Goal: Navigation & Orientation: Find specific page/section

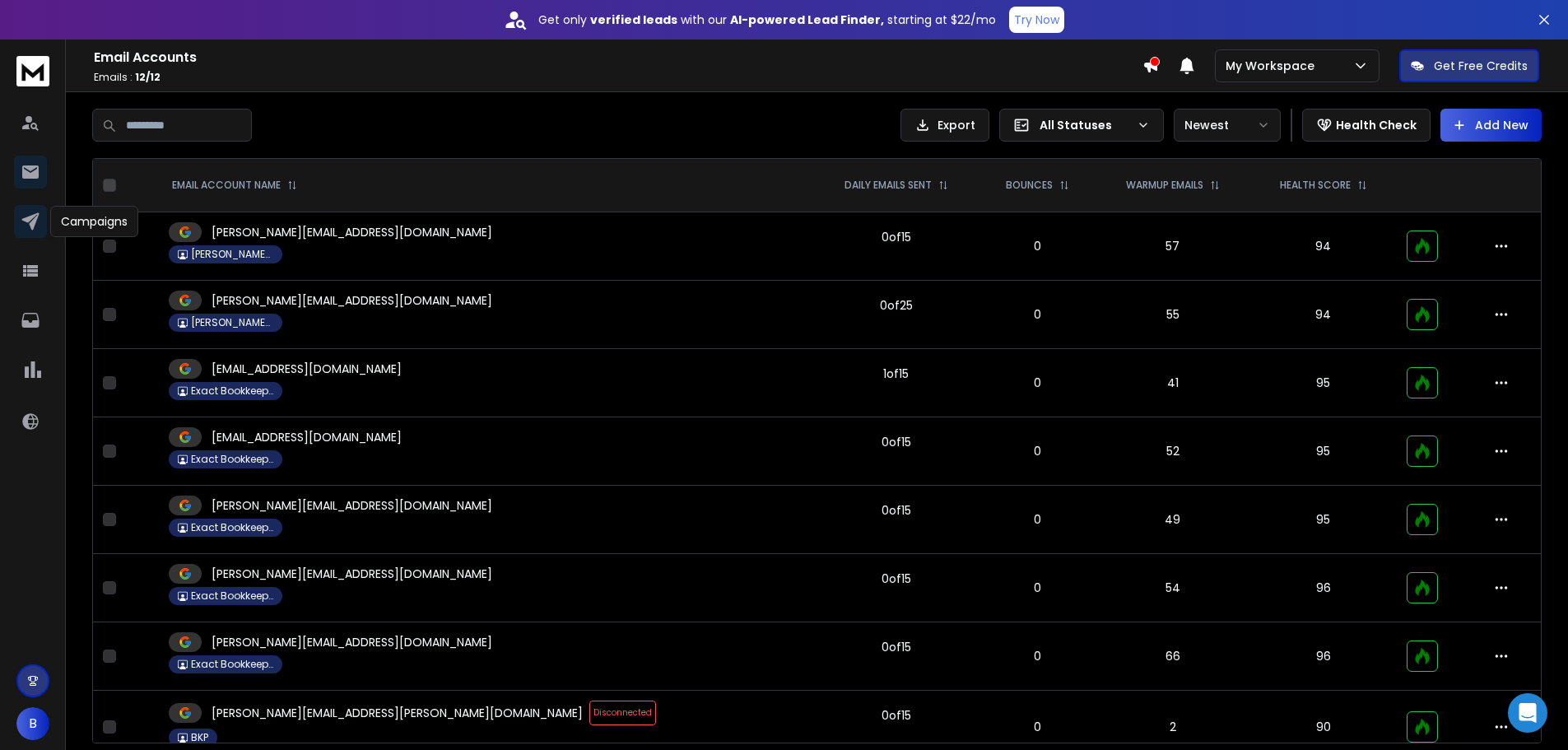
click at [35, 225] on icon at bounding box center [30, 221] width 19 height 19
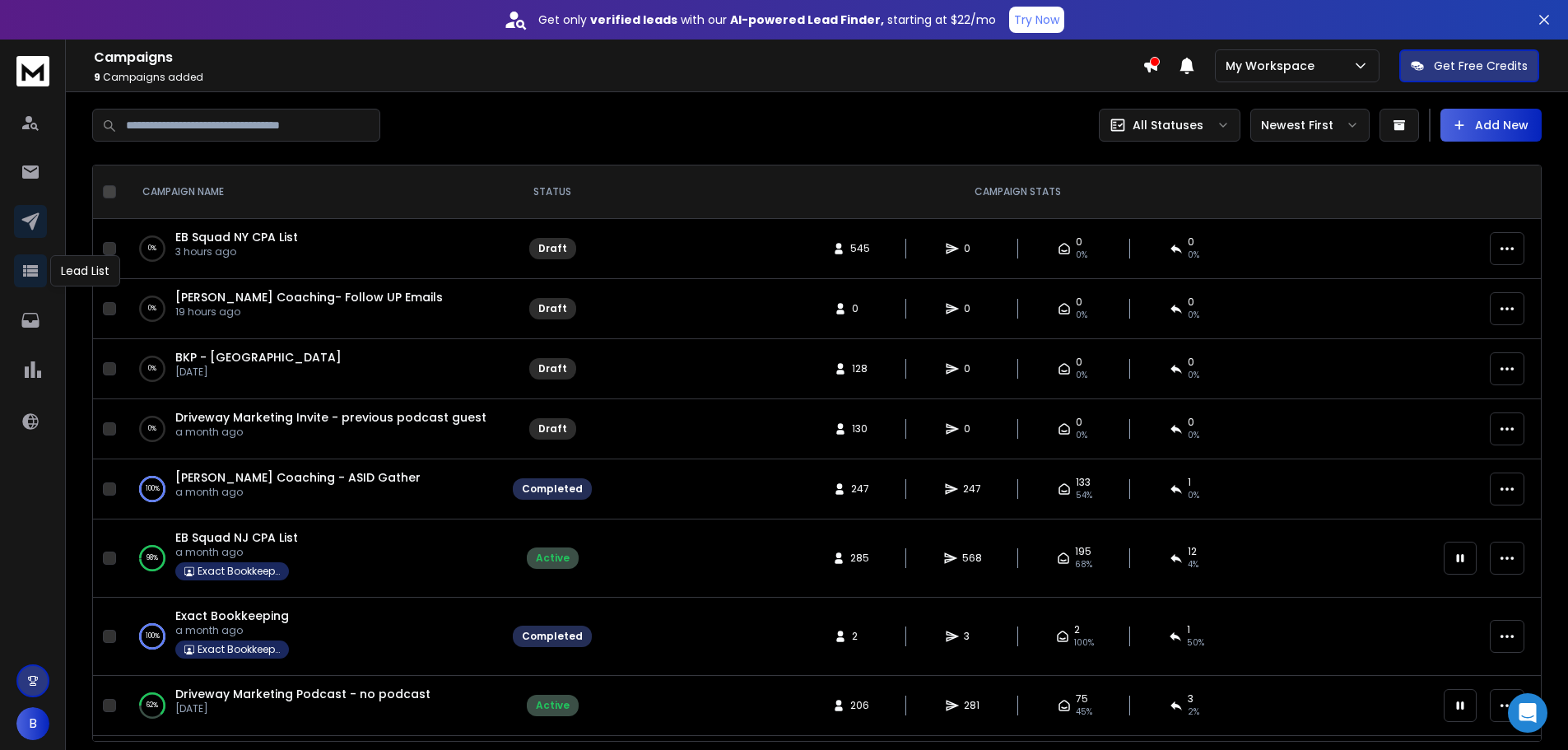
click at [36, 273] on icon at bounding box center [30, 271] width 19 height 19
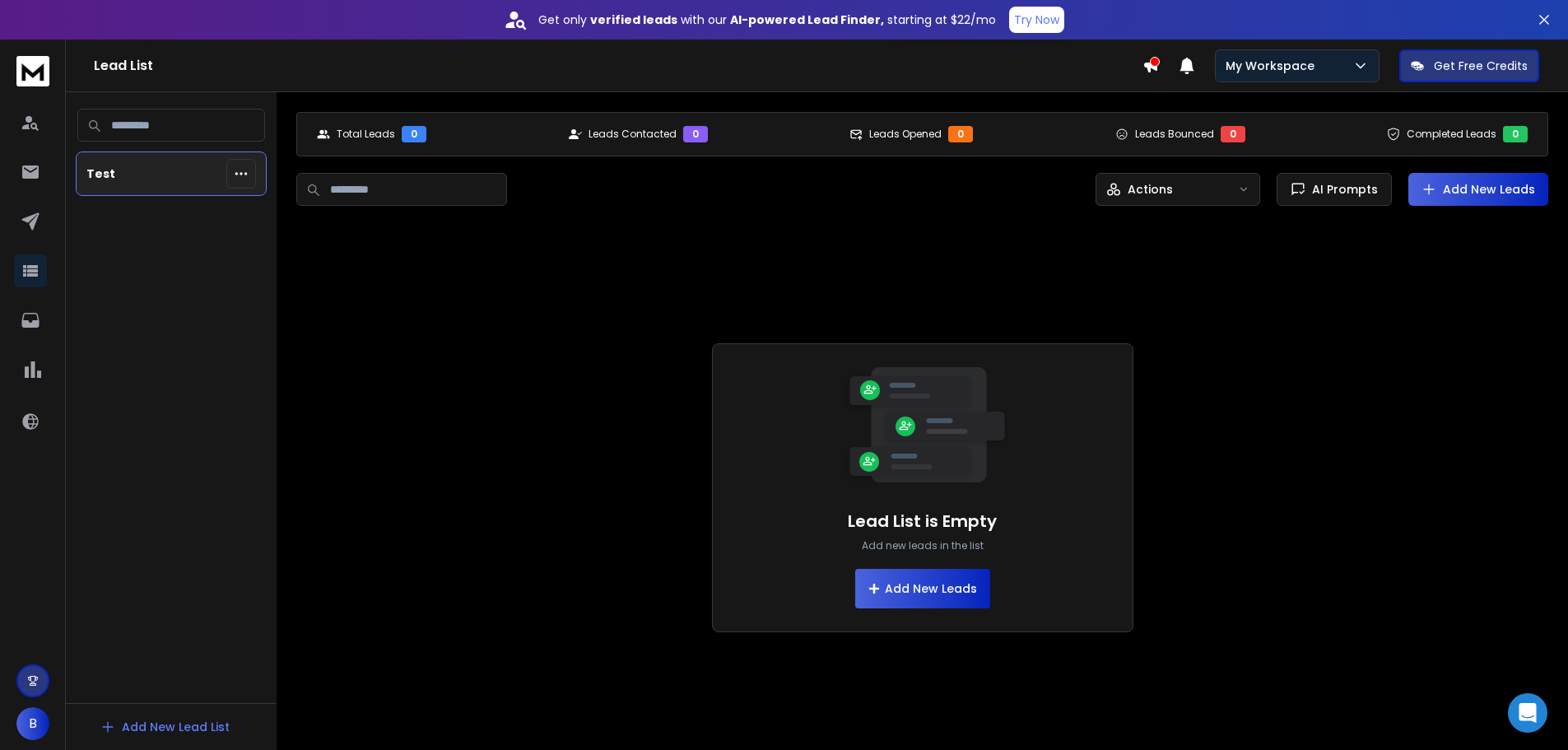
click at [1329, 62] on div "My Workspace" at bounding box center [1297, 65] width 144 height 16
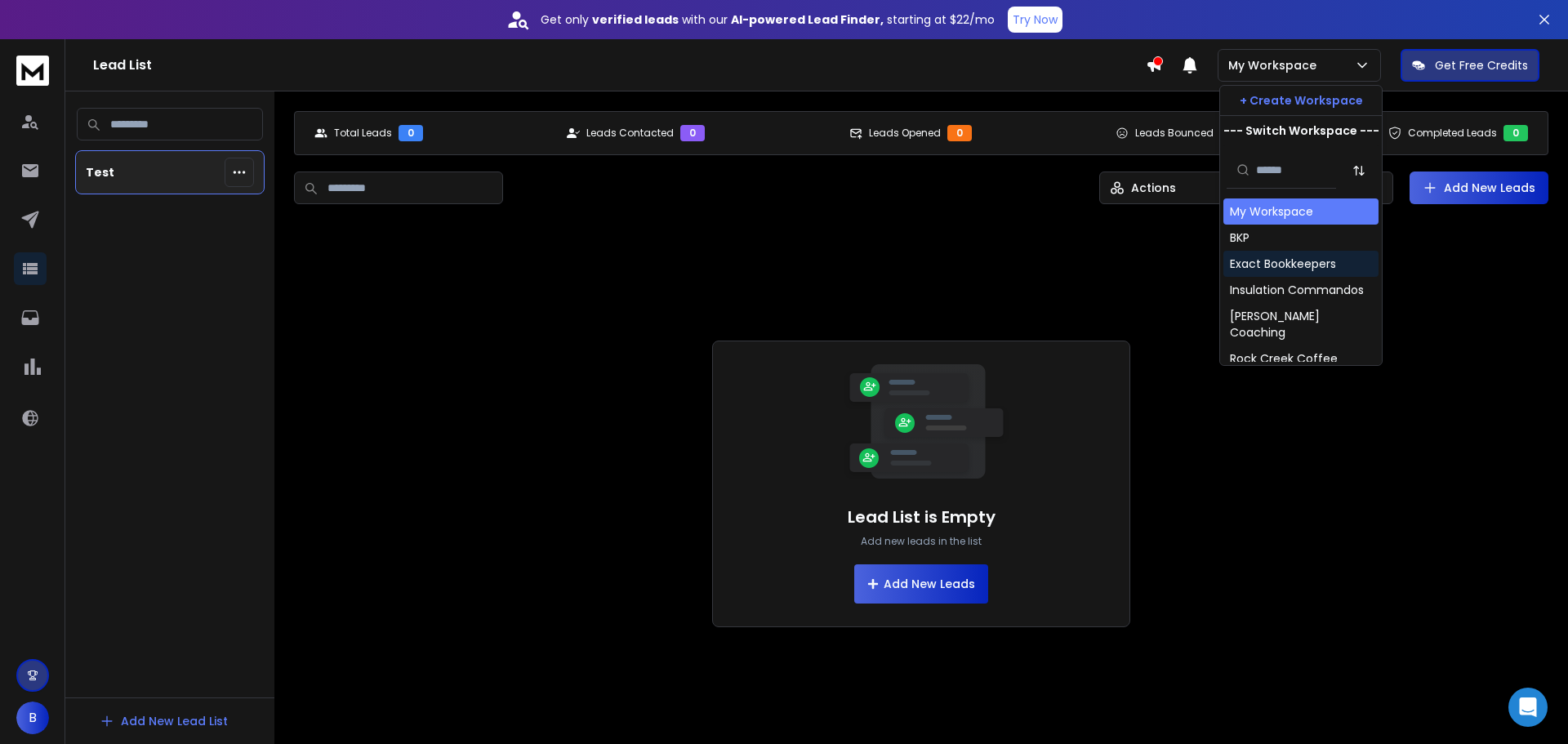
click at [1271, 267] on div "Exact Bookkeepers" at bounding box center [1283, 264] width 106 height 16
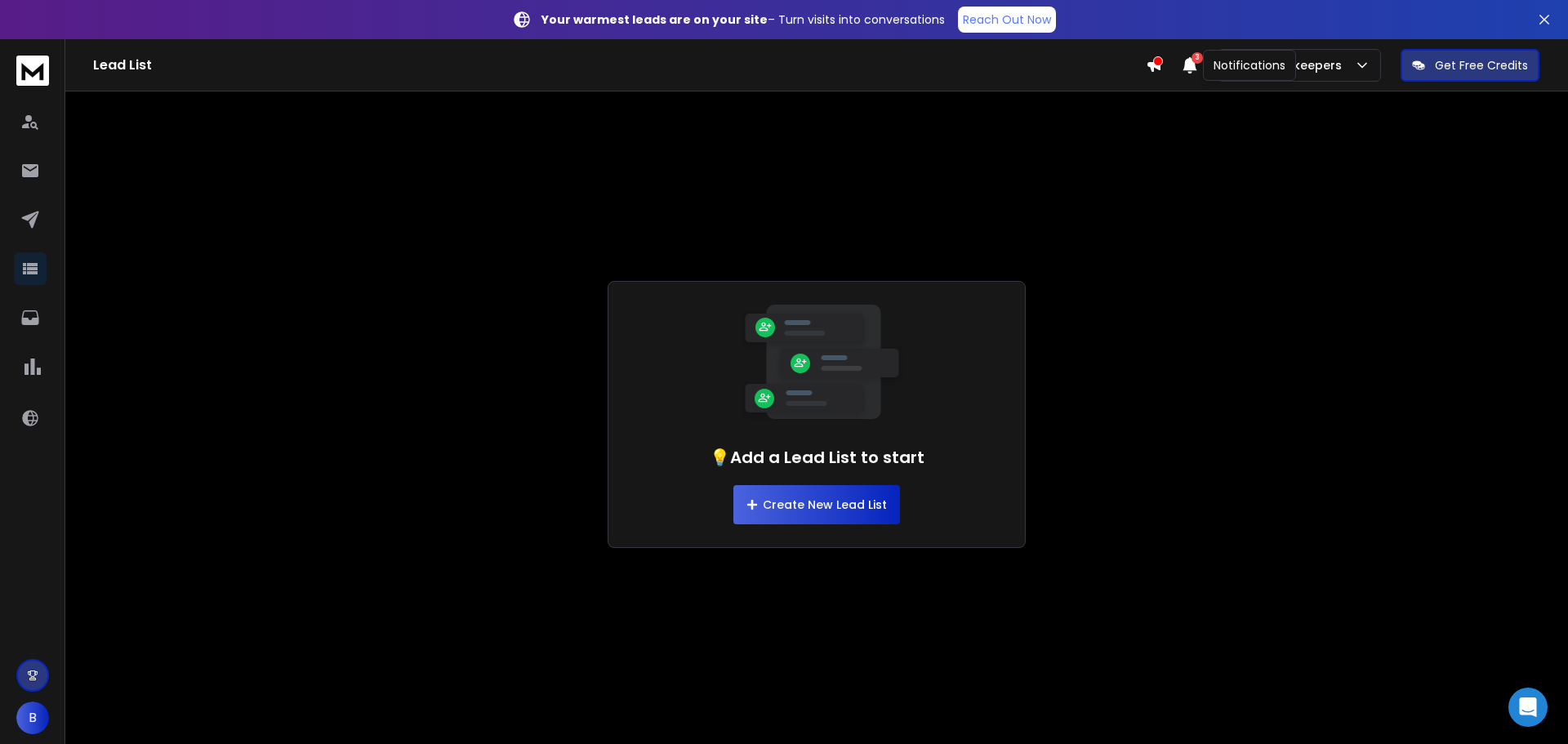
click at [1193, 64] on icon at bounding box center [1190, 64] width 14 height 16
click at [29, 177] on icon at bounding box center [30, 170] width 19 height 19
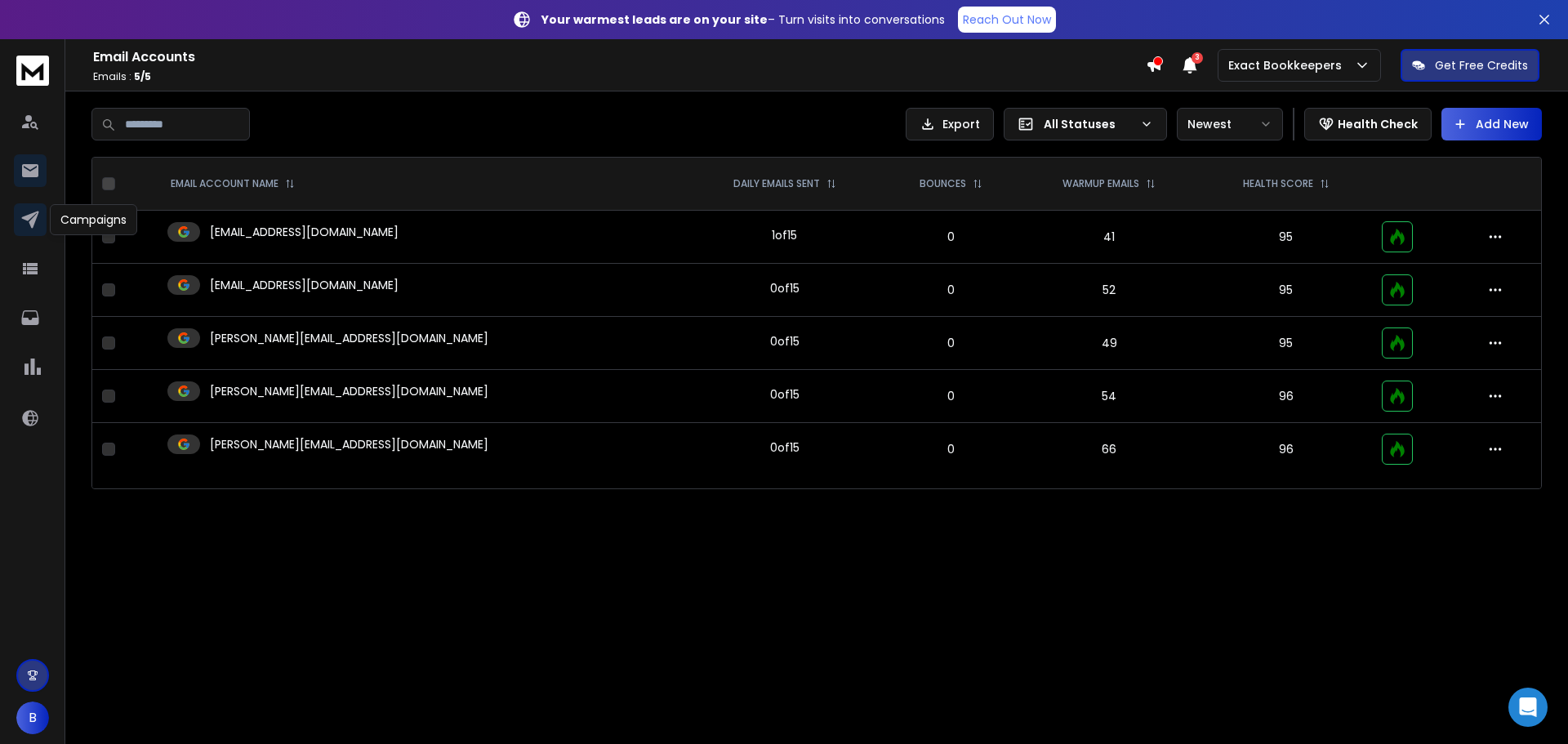
click at [31, 218] on icon at bounding box center [30, 219] width 19 height 19
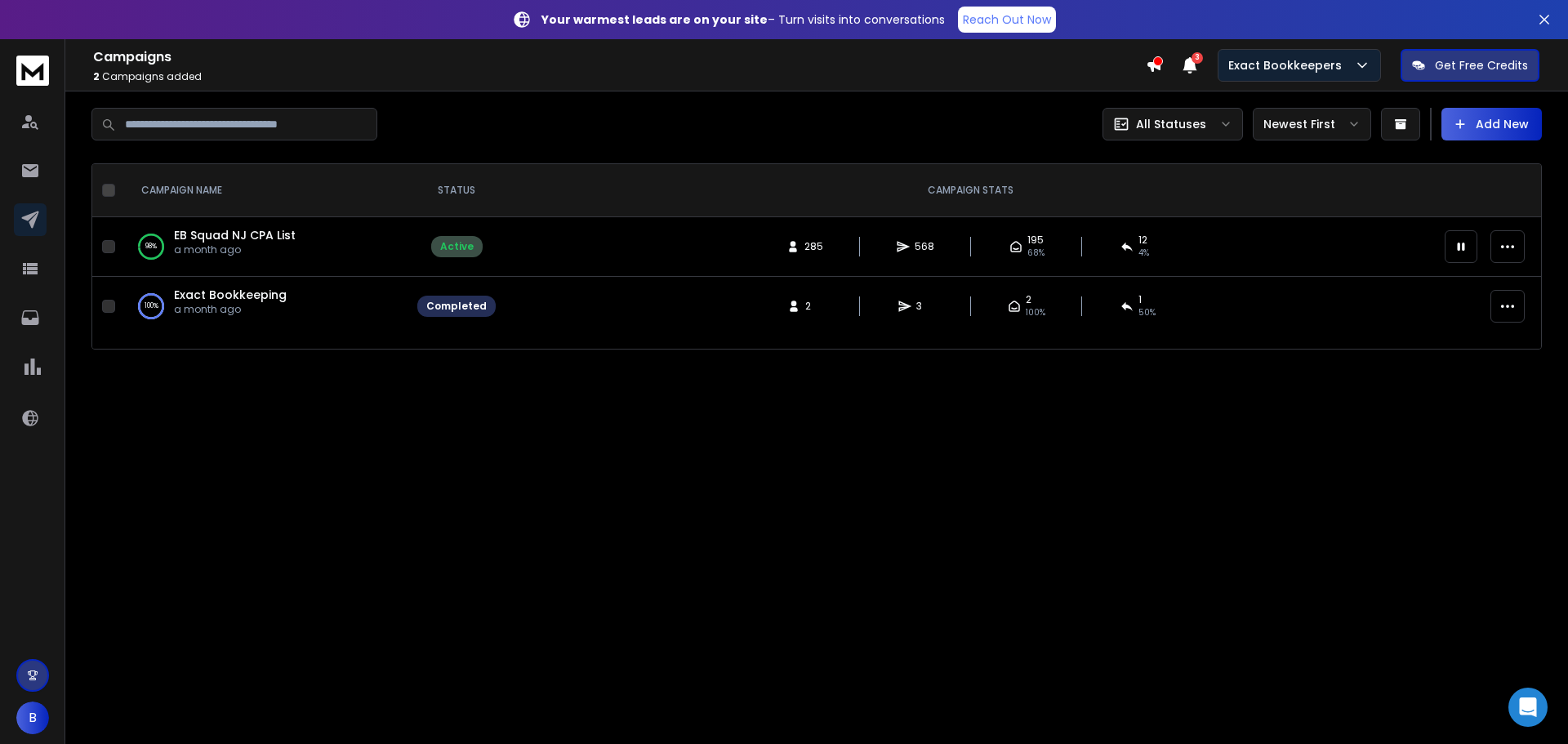
click at [1300, 67] on p "Exact Bookkeepers" at bounding box center [1288, 64] width 120 height 16
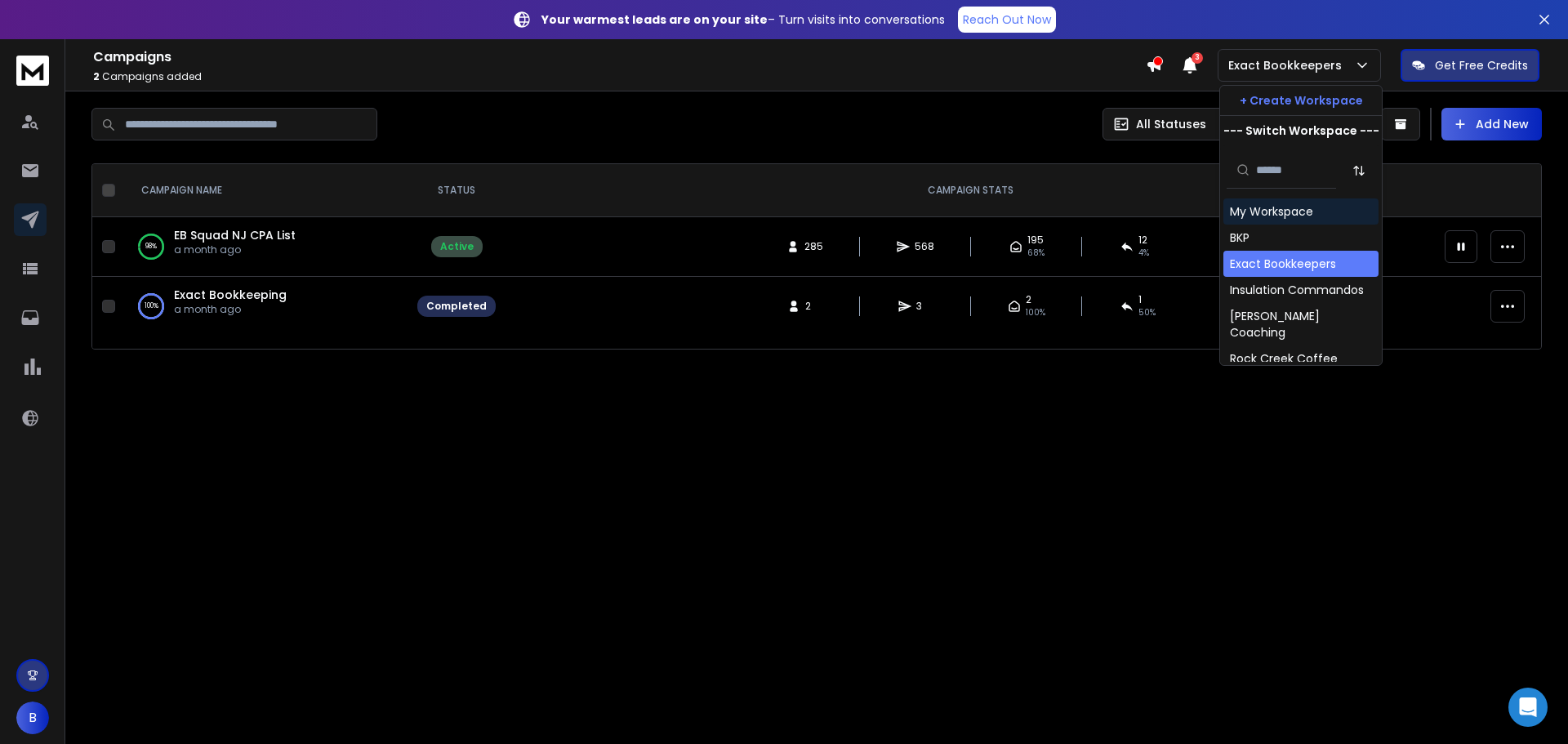
click at [908, 560] on div "Your warmest leads are on your site – Turn visits into conversations Reach Out …" at bounding box center [784, 372] width 1568 height 744
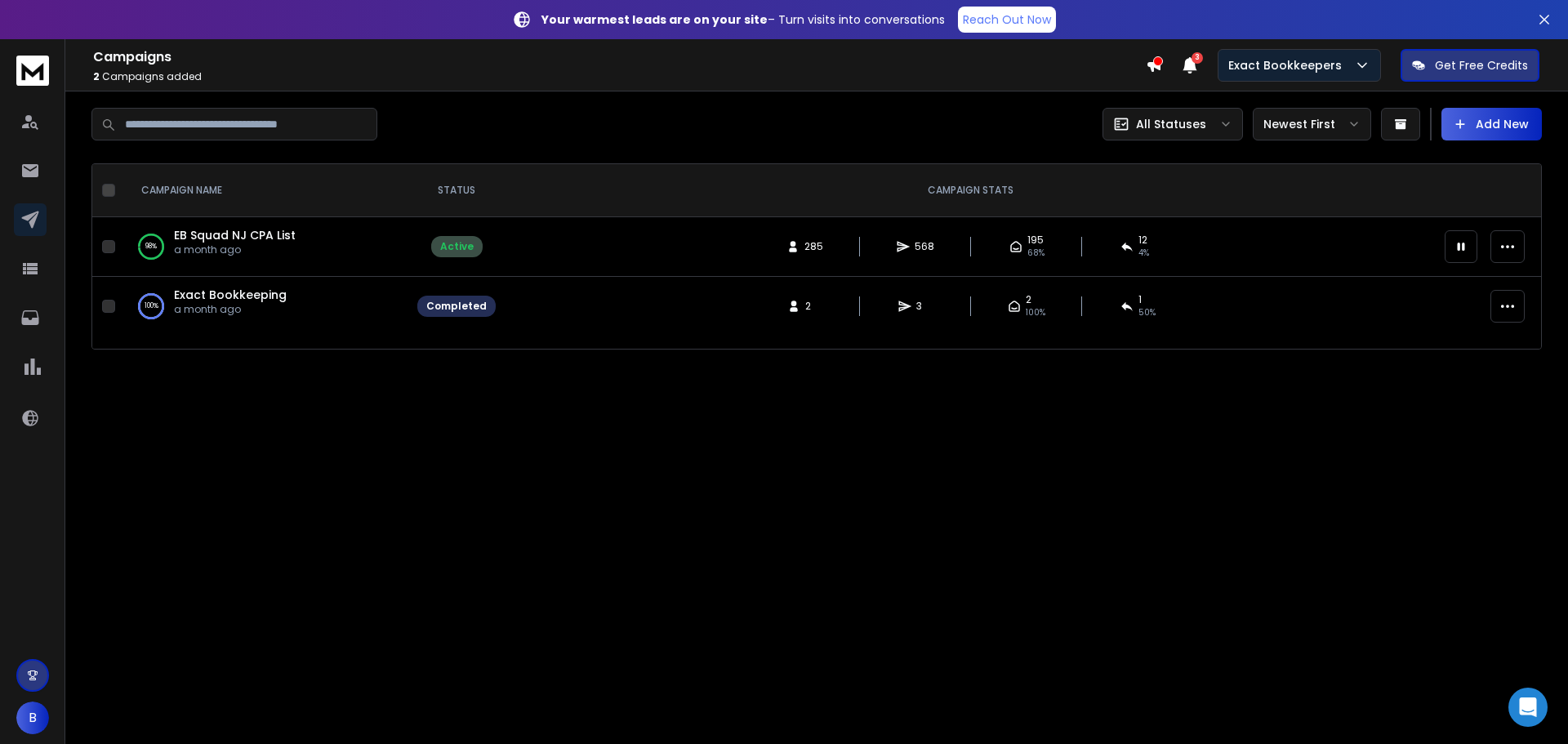
click at [1290, 53] on button "Exact Bookkeepers" at bounding box center [1299, 65] width 164 height 33
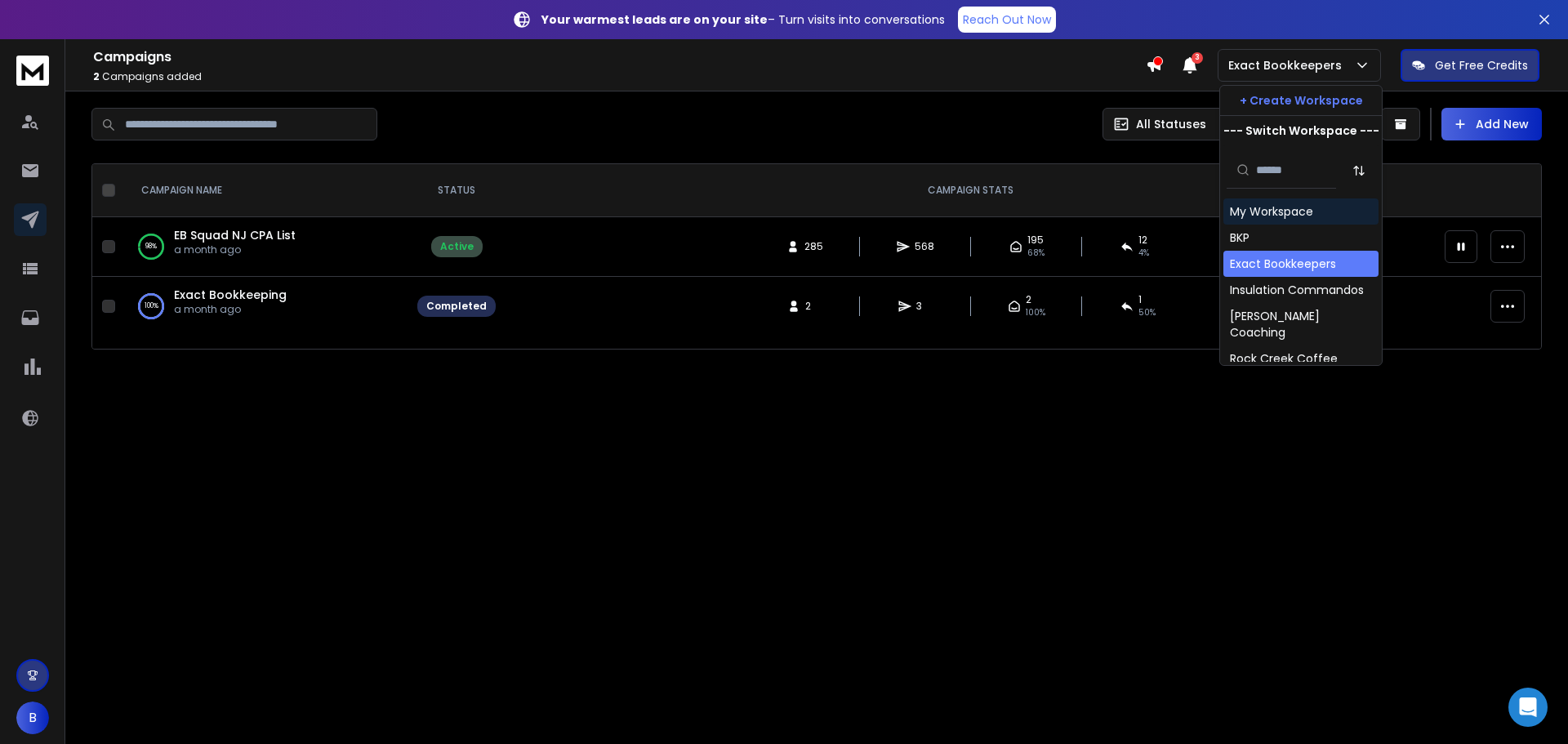
click at [978, 114] on div "Campaigns 2 Campaigns Added All Statuses Newest First Add New" at bounding box center [1178, 124] width 725 height 33
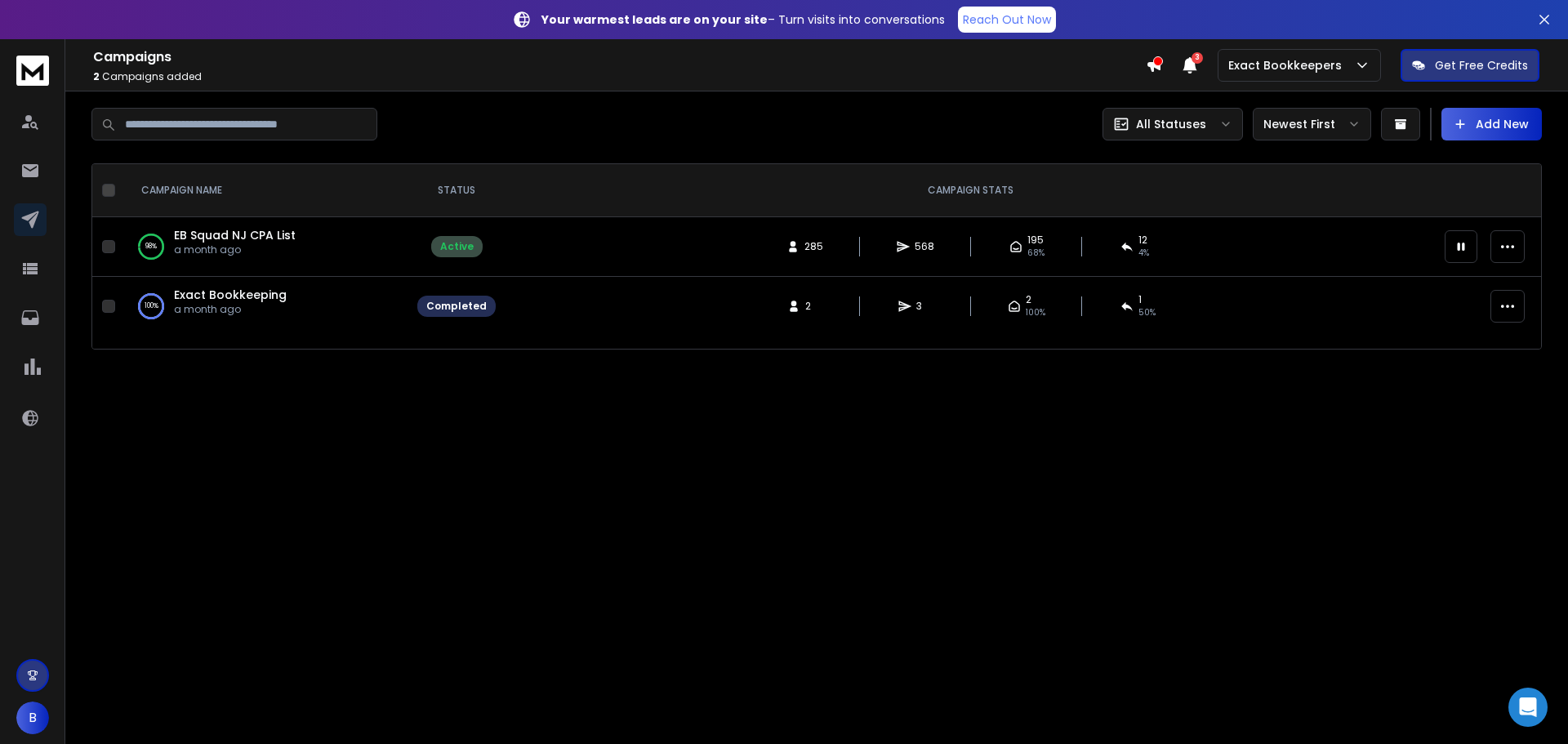
click at [414, 428] on div "Your warmest leads are on your site – Turn visits into conversations Reach Out …" at bounding box center [784, 372] width 1568 height 744
